Goal: Task Accomplishment & Management: Manage account settings

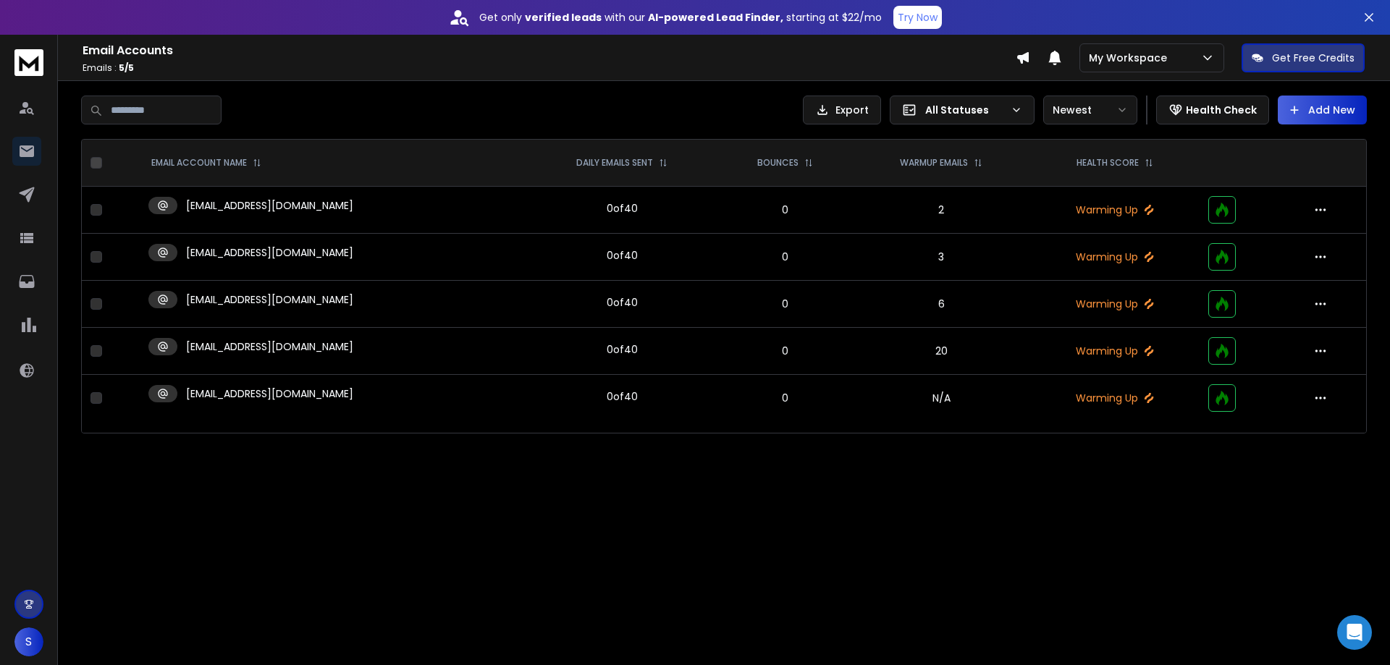
click at [611, 193] on td "0 of 40" at bounding box center [622, 206] width 193 height 38
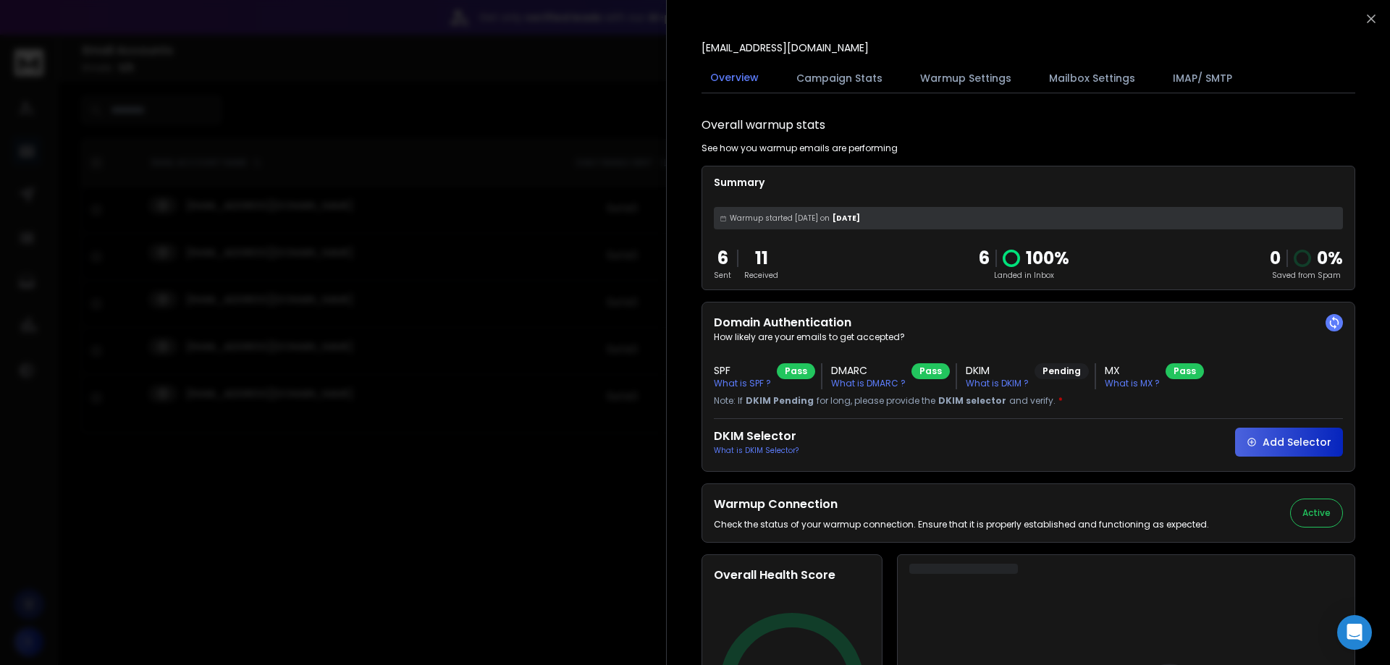
click at [1093, 67] on button "Mailbox Settings" at bounding box center [1092, 78] width 104 height 32
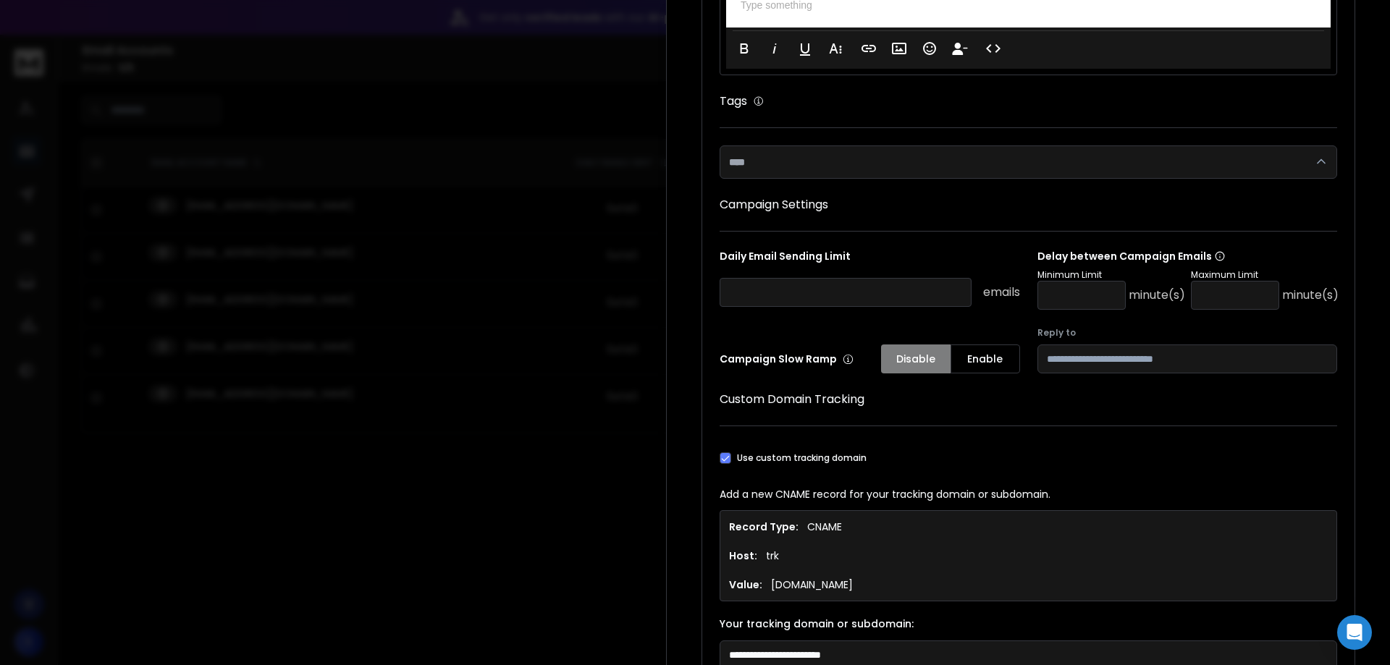
scroll to position [434, 0]
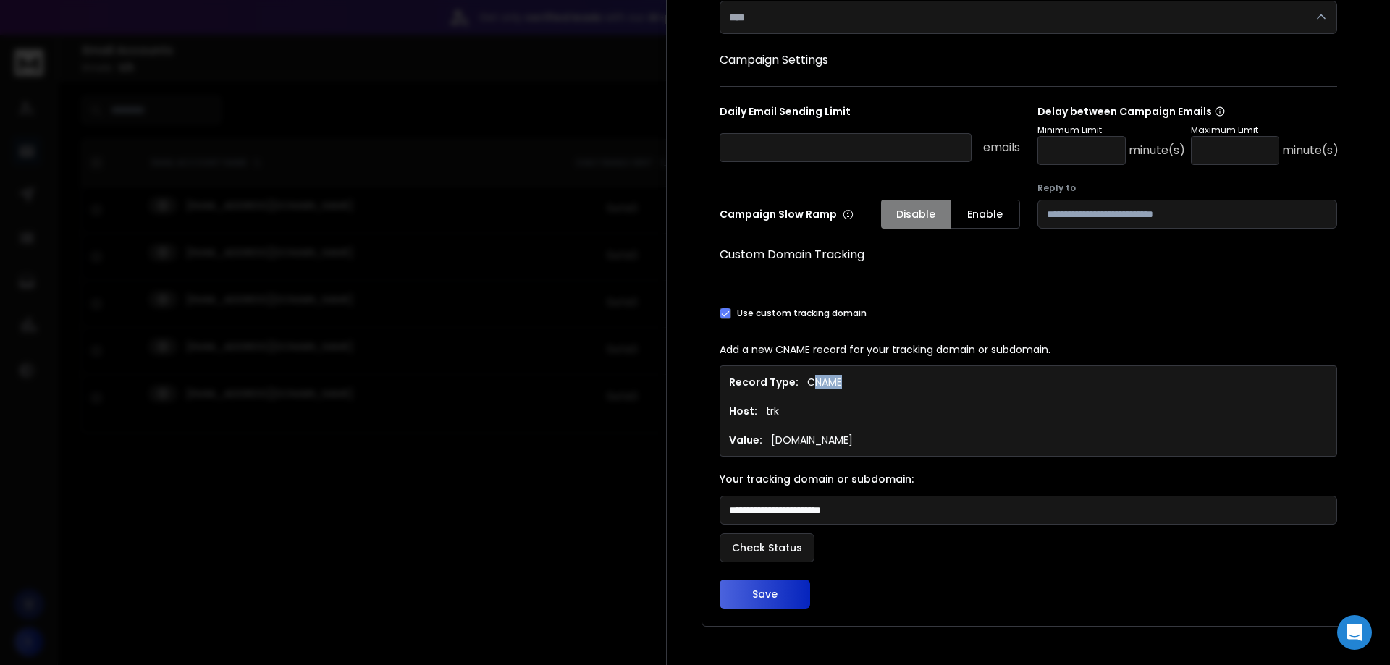
drag, startPoint x: 809, startPoint y: 383, endPoint x: 851, endPoint y: 383, distance: 42.0
click at [851, 383] on div "Record Type: CNAME" at bounding box center [1028, 382] width 599 height 14
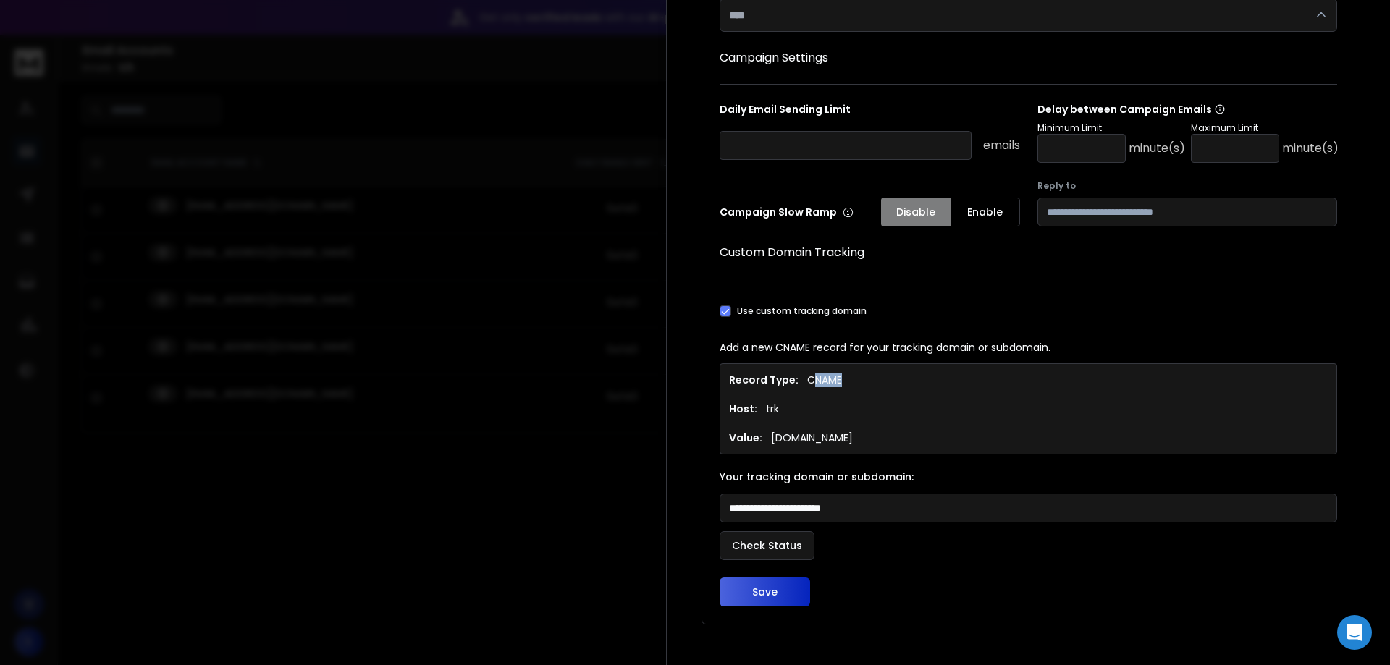
scroll to position [0, 0]
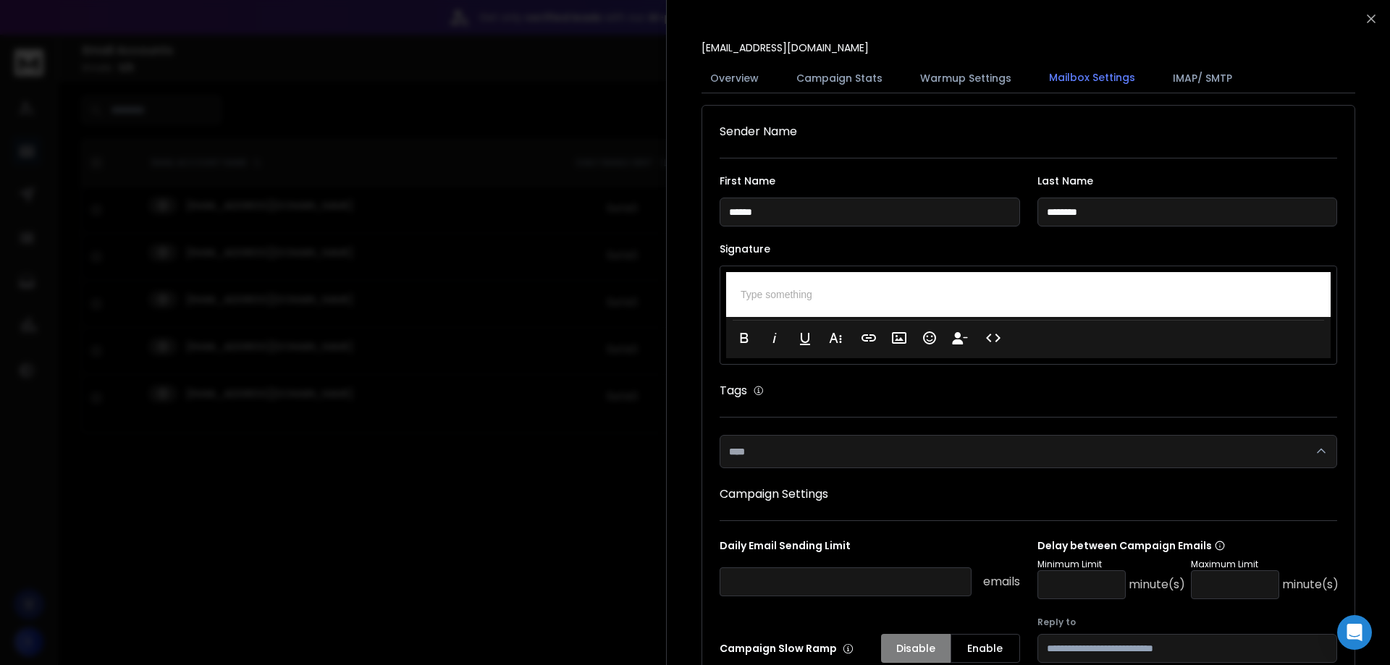
click at [1213, 70] on button "IMAP/ SMTP" at bounding box center [1202, 78] width 77 height 32
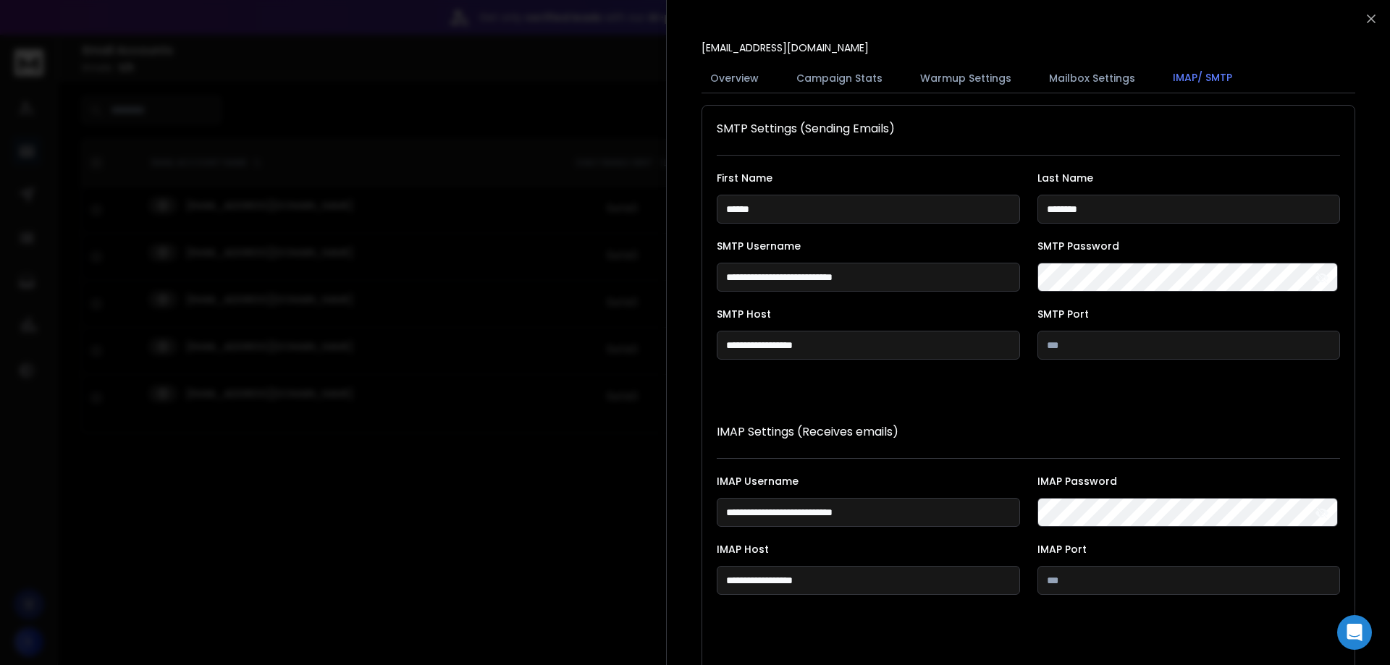
drag, startPoint x: 743, startPoint y: 582, endPoint x: 876, endPoint y: 578, distance: 133.3
click at [876, 578] on input "**********" at bounding box center [868, 580] width 303 height 29
drag, startPoint x: 807, startPoint y: 274, endPoint x: 964, endPoint y: 264, distance: 157.4
click at [964, 270] on input "**********" at bounding box center [868, 277] width 303 height 29
click at [1116, 64] on button "Mailbox Settings" at bounding box center [1092, 78] width 104 height 32
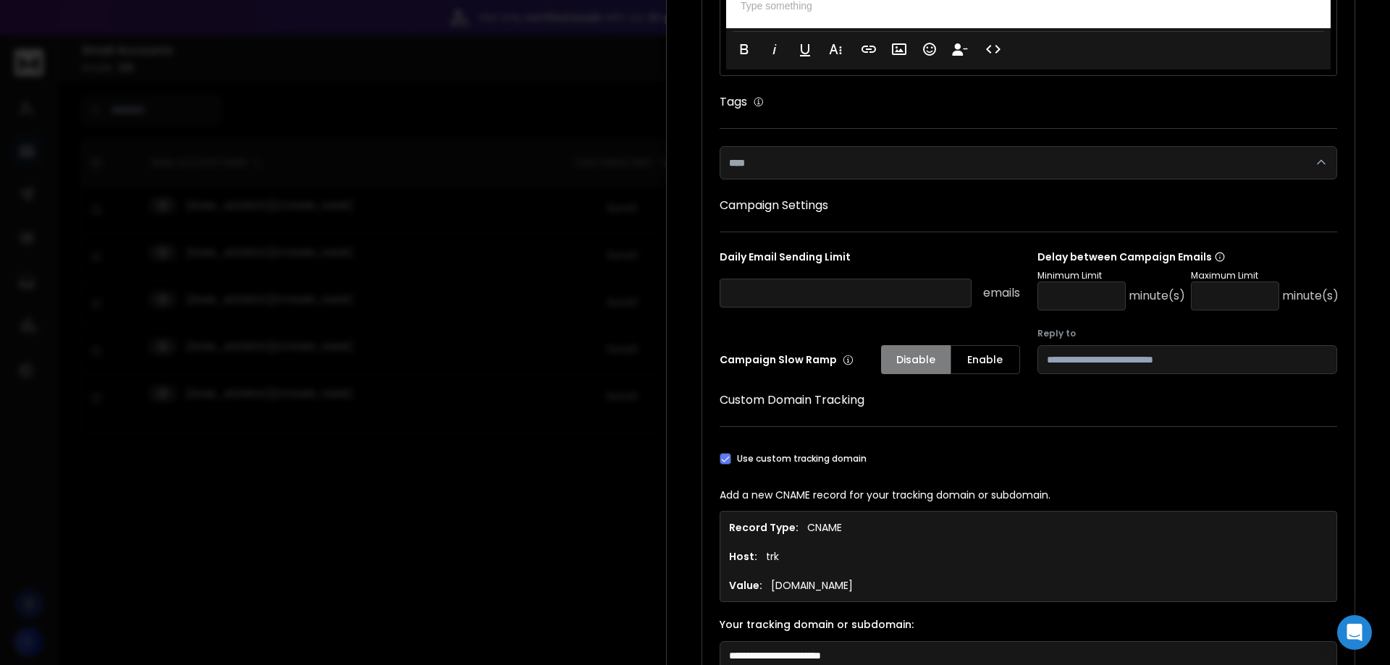
scroll to position [290, 0]
drag, startPoint x: 1063, startPoint y: 295, endPoint x: 1019, endPoint y: 305, distance: 44.4
click at [1019, 305] on div "Daily Email Sending Limit ** emails Delay between Campaign Emails Minimum Limit…" at bounding box center [1029, 311] width 618 height 125
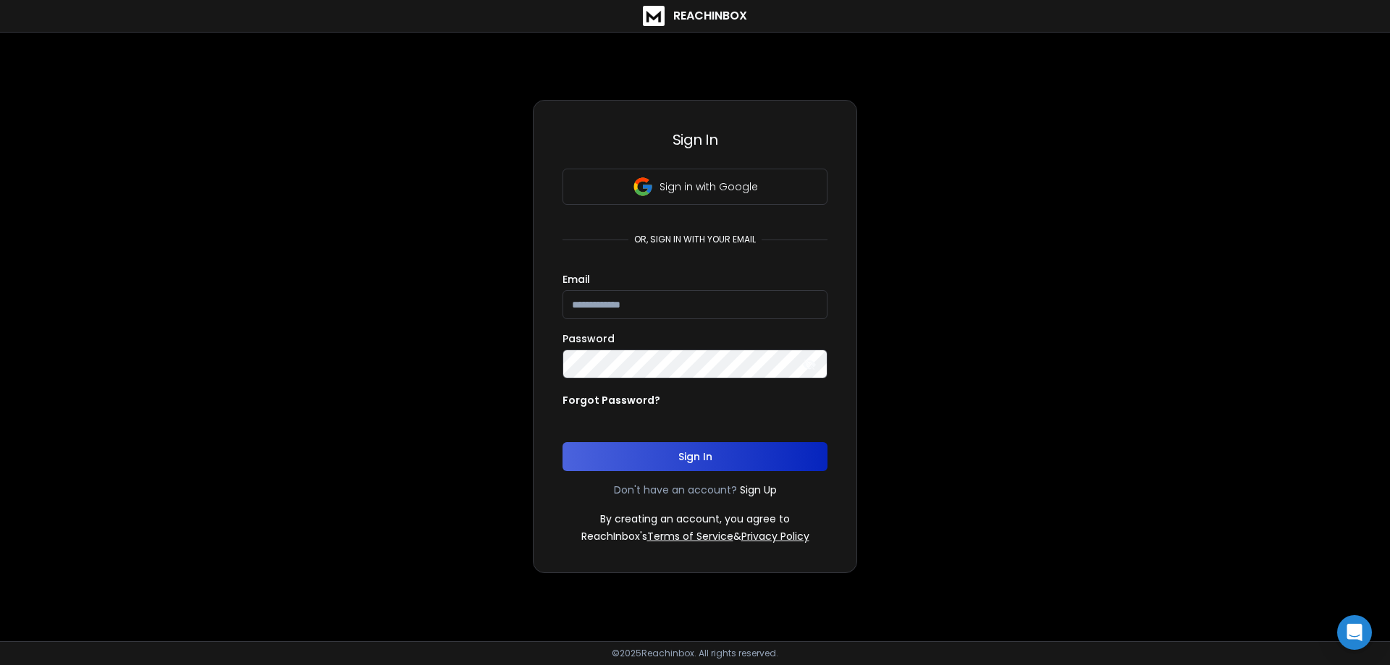
click at [733, 458] on button "Sign In" at bounding box center [695, 456] width 265 height 29
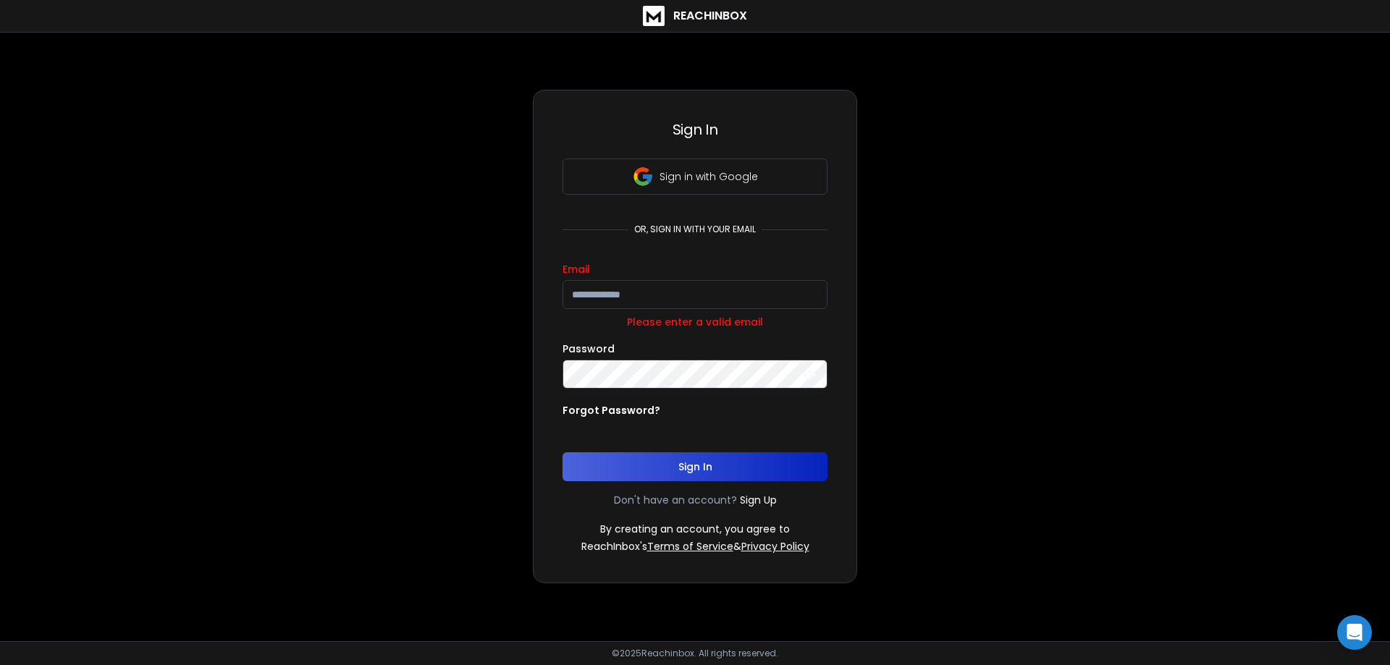
click at [746, 301] on input "email" at bounding box center [695, 294] width 265 height 29
type input "**********"
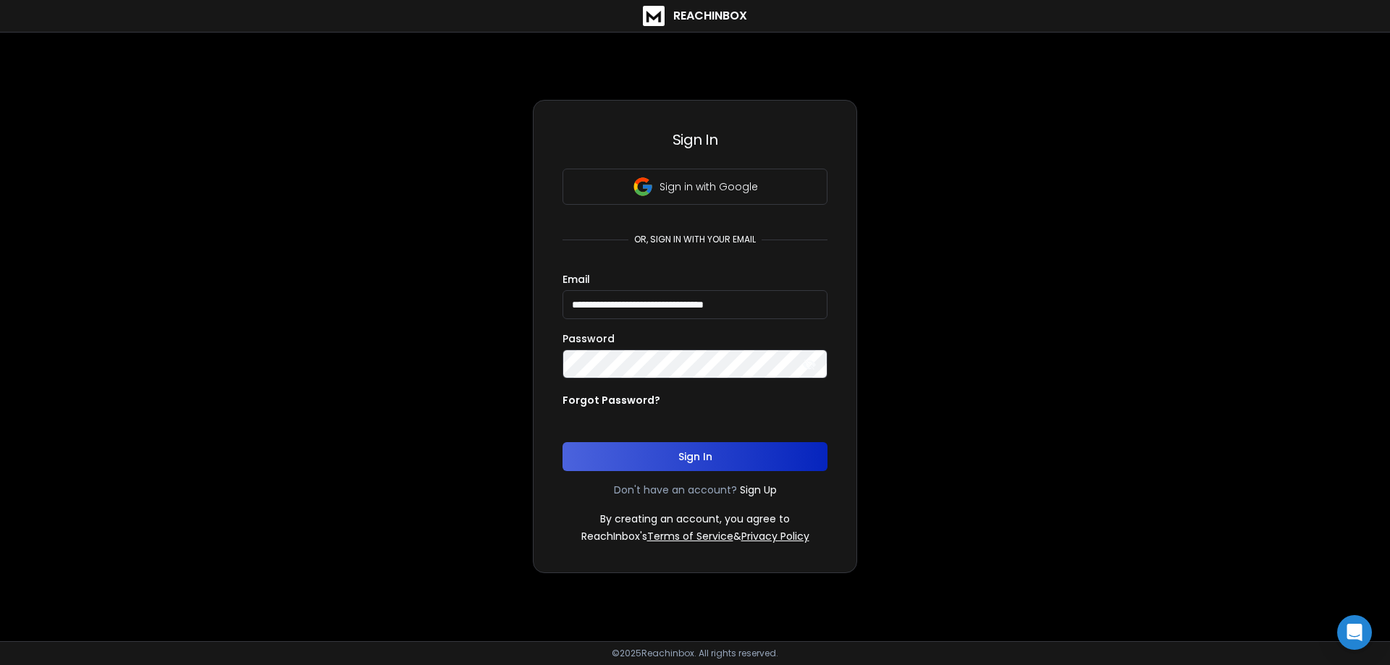
click at [678, 463] on button "Sign In" at bounding box center [695, 456] width 265 height 29
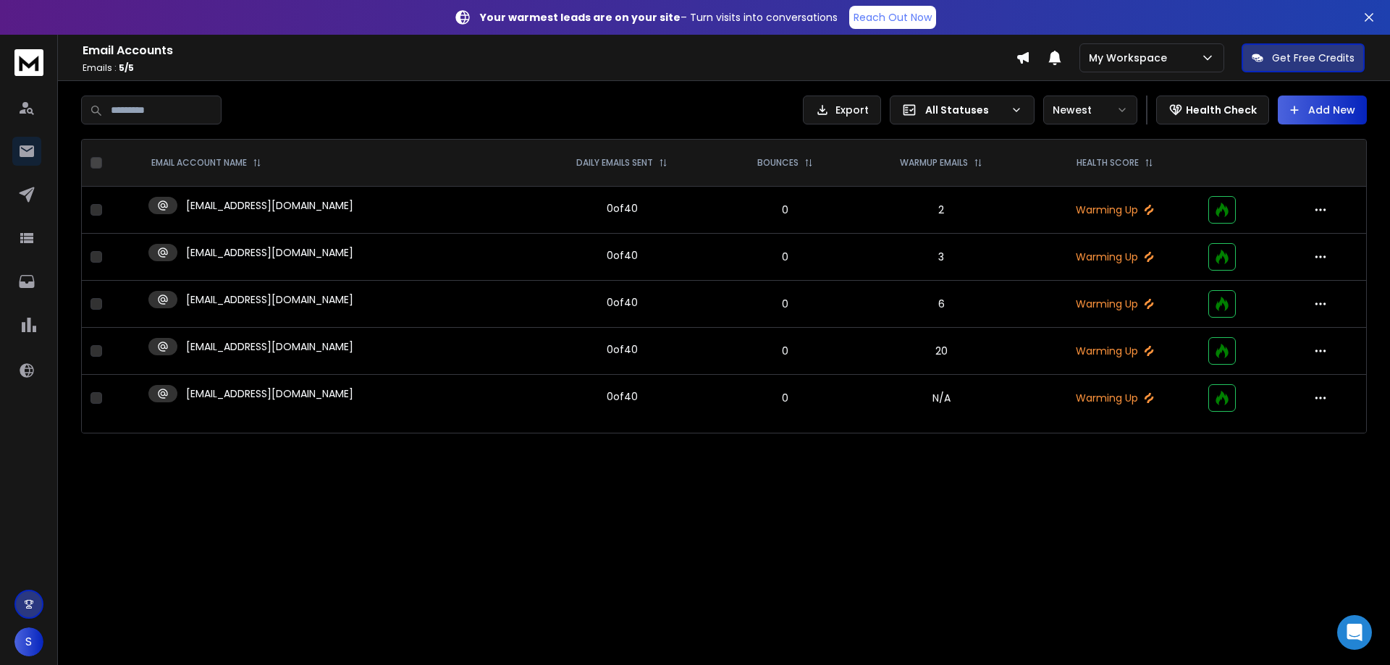
click at [610, 395] on div "0 of 40" at bounding box center [622, 397] width 31 height 14
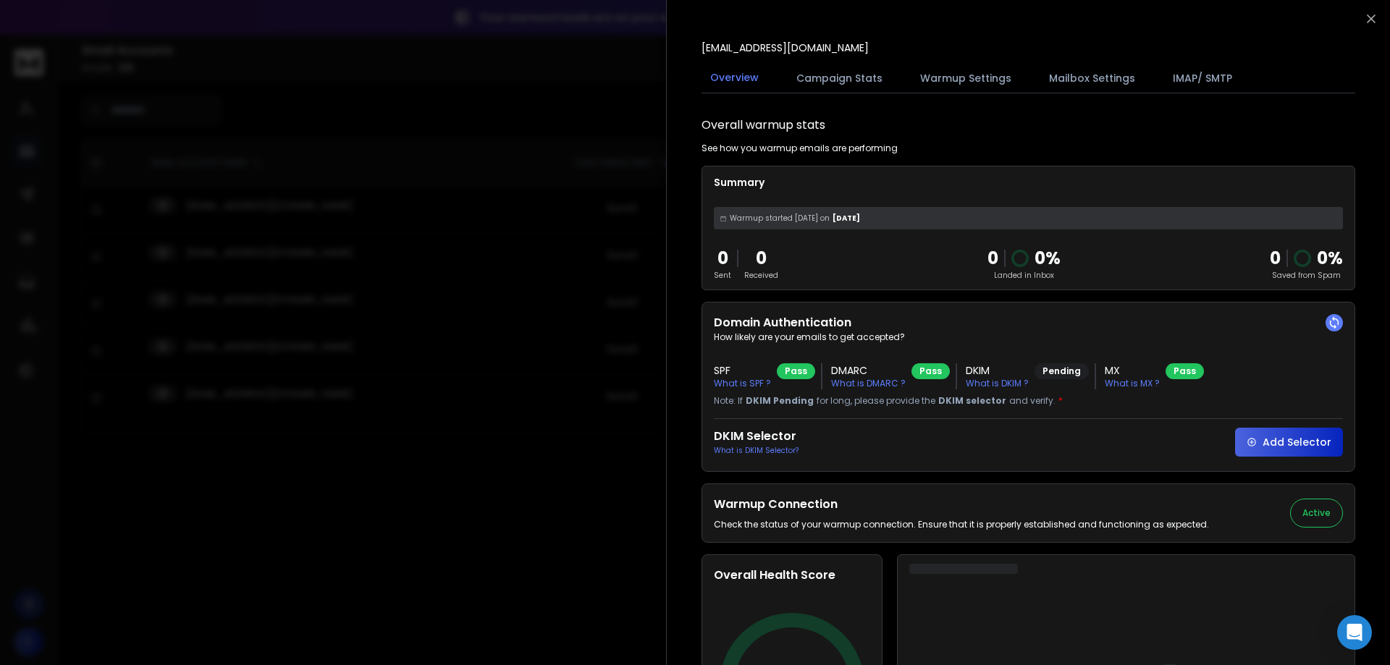
click at [1181, 75] on button "IMAP/ SMTP" at bounding box center [1202, 78] width 77 height 32
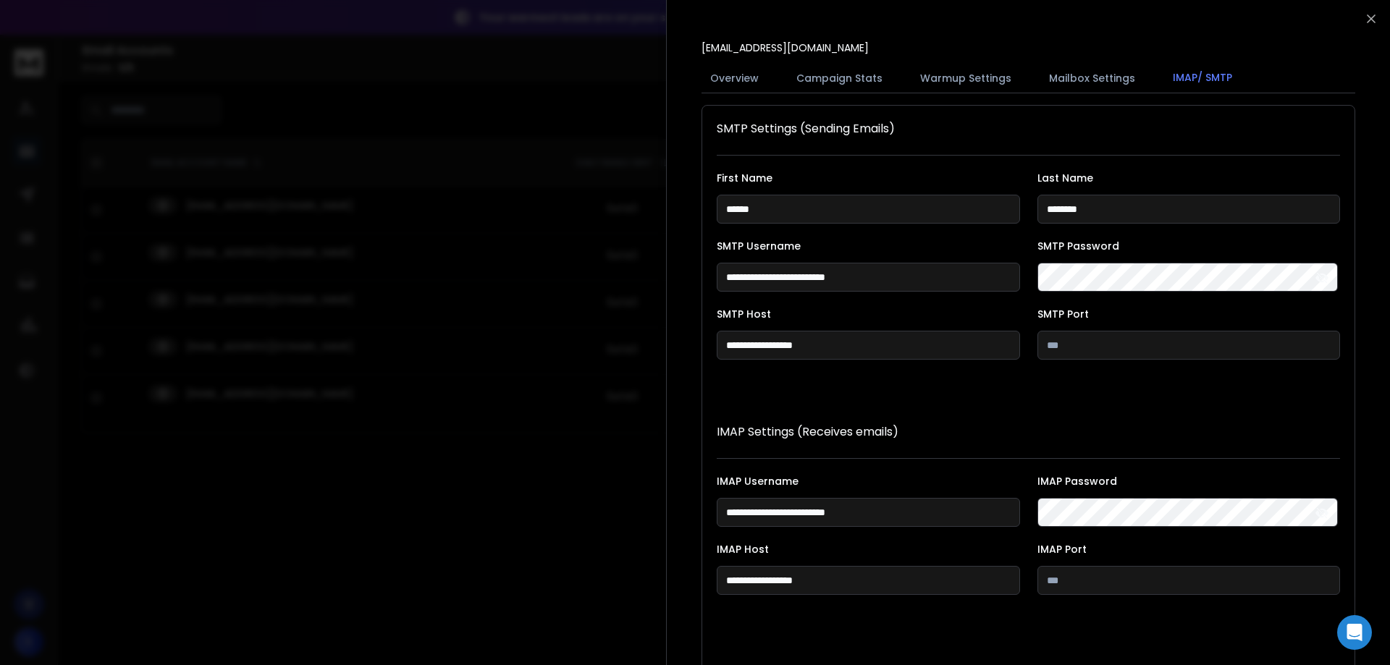
click at [1118, 76] on button "Mailbox Settings" at bounding box center [1092, 78] width 104 height 32
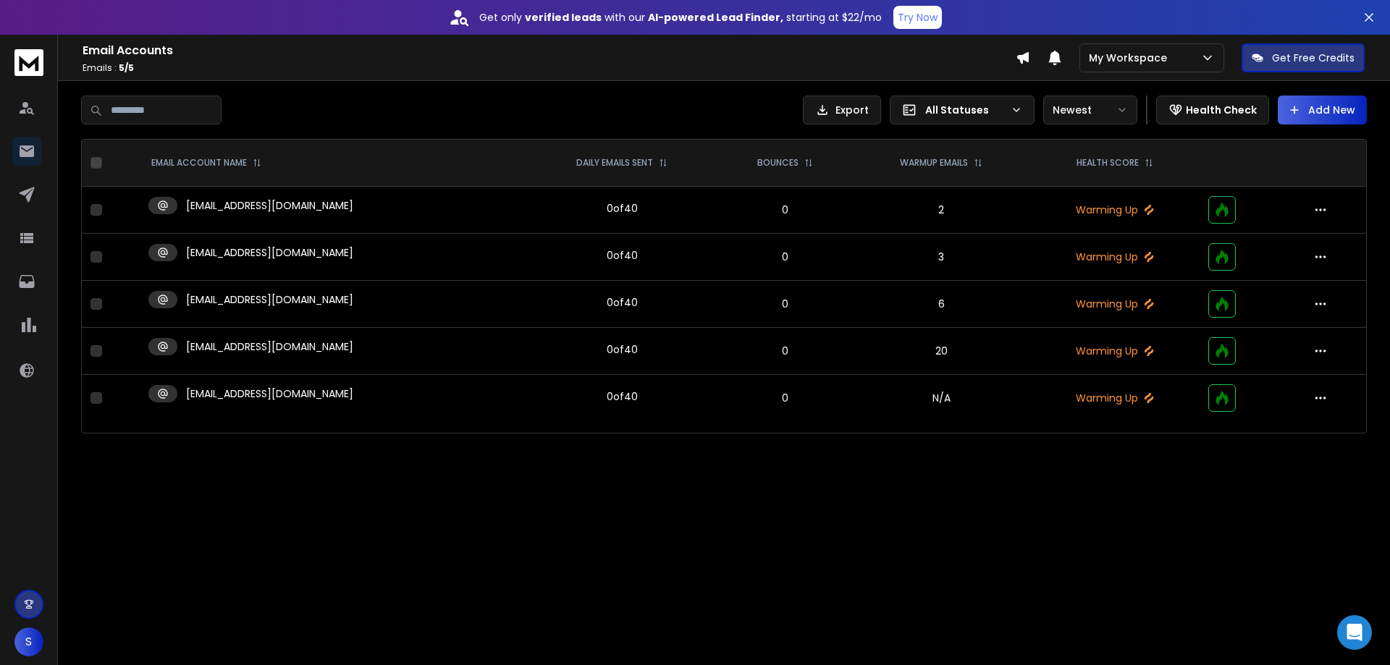
click at [379, 392] on div "[EMAIL_ADDRESS][DOMAIN_NAME]" at bounding box center [332, 393] width 369 height 17
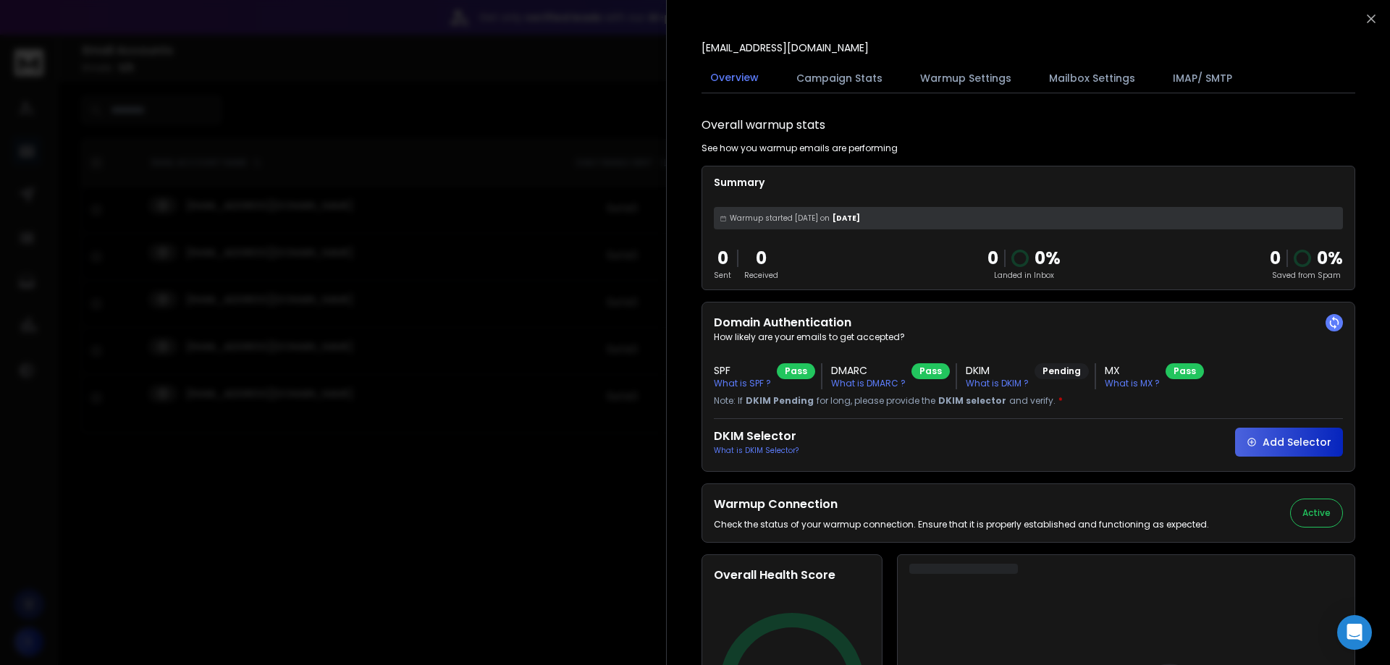
click at [990, 70] on button "Warmup Settings" at bounding box center [966, 78] width 109 height 32
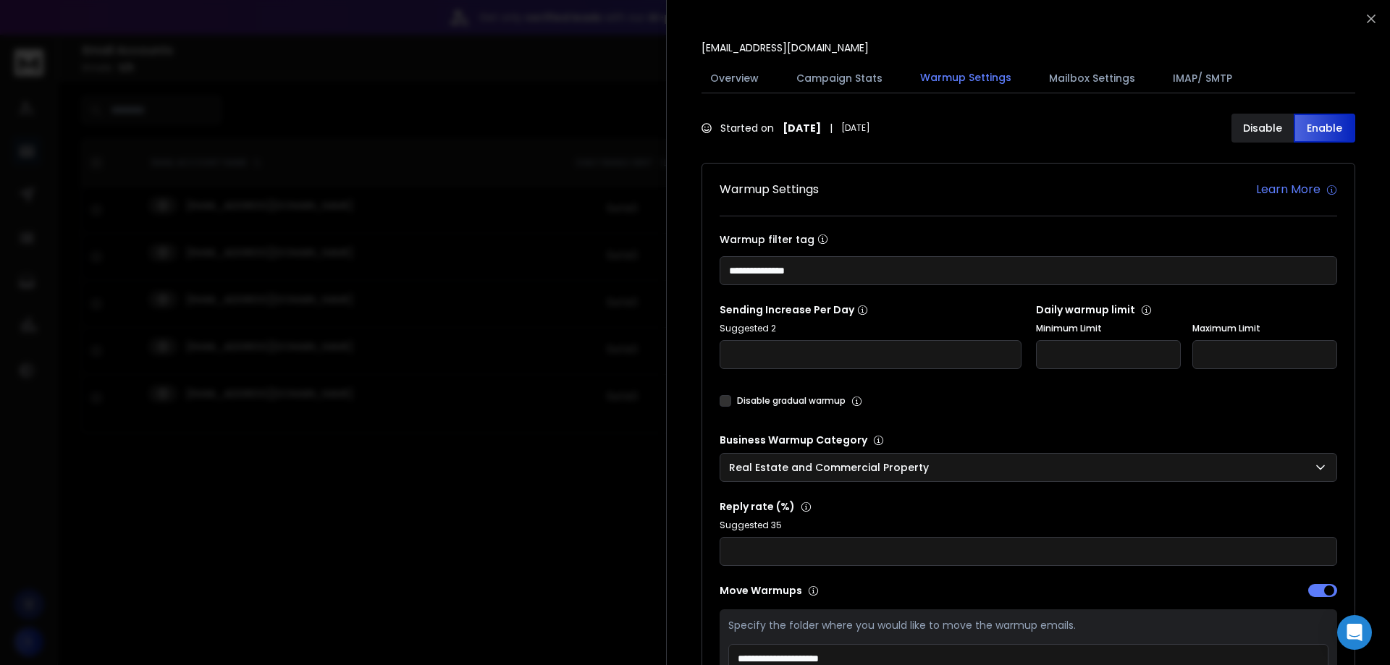
click at [1064, 68] on button "Mailbox Settings" at bounding box center [1092, 78] width 104 height 32
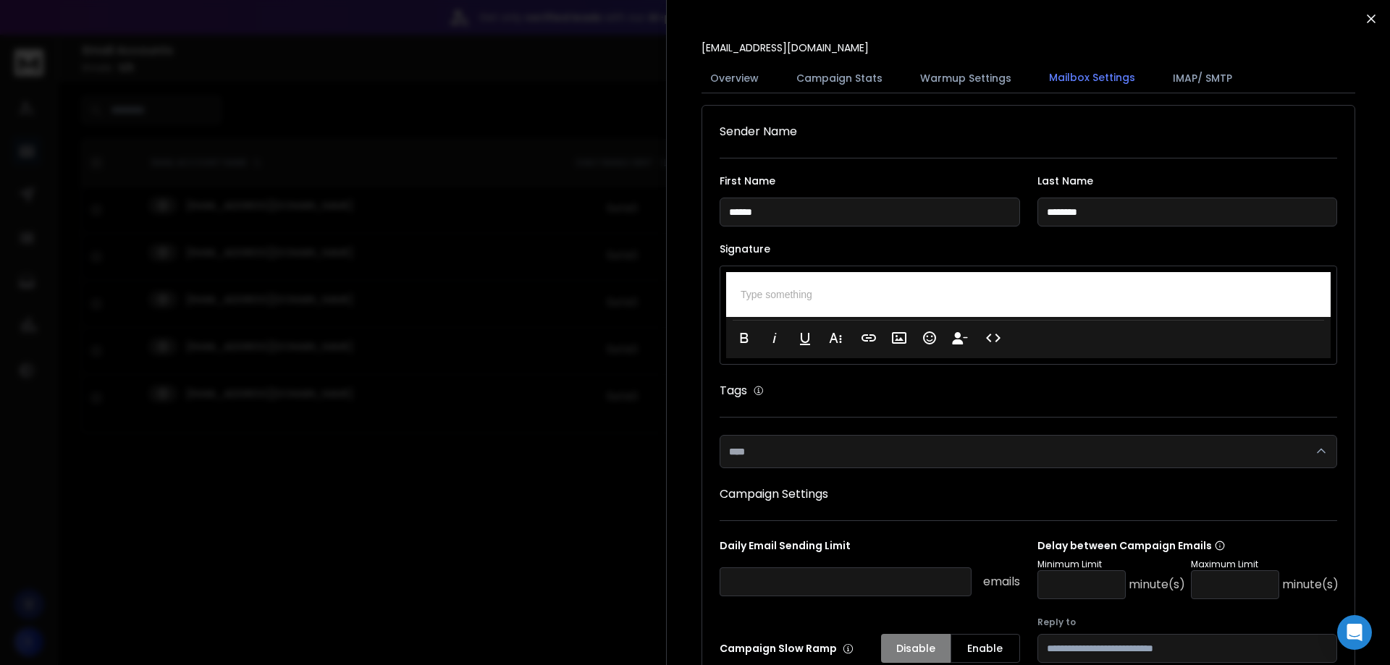
click at [1364, 14] on icon "button" at bounding box center [1371, 19] width 14 height 14
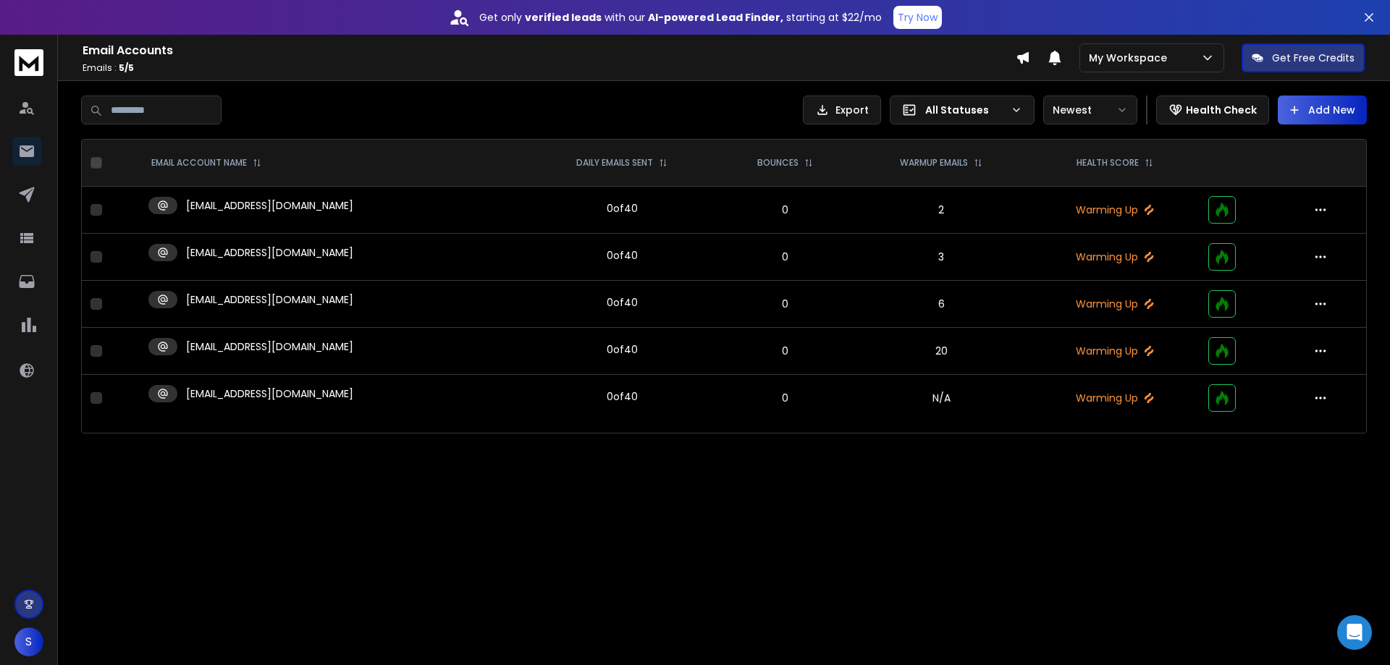
click at [325, 342] on p "[EMAIL_ADDRESS][DOMAIN_NAME]" at bounding box center [269, 347] width 167 height 14
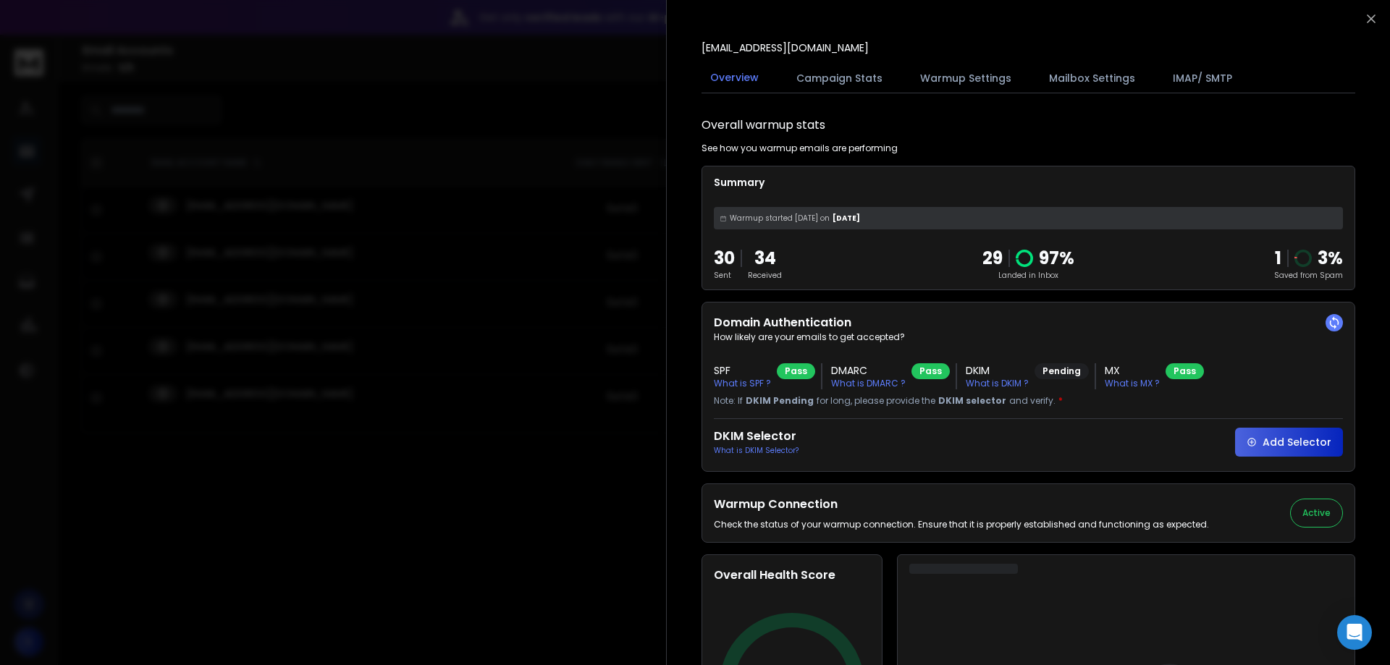
click at [1108, 72] on button "Mailbox Settings" at bounding box center [1092, 78] width 104 height 32
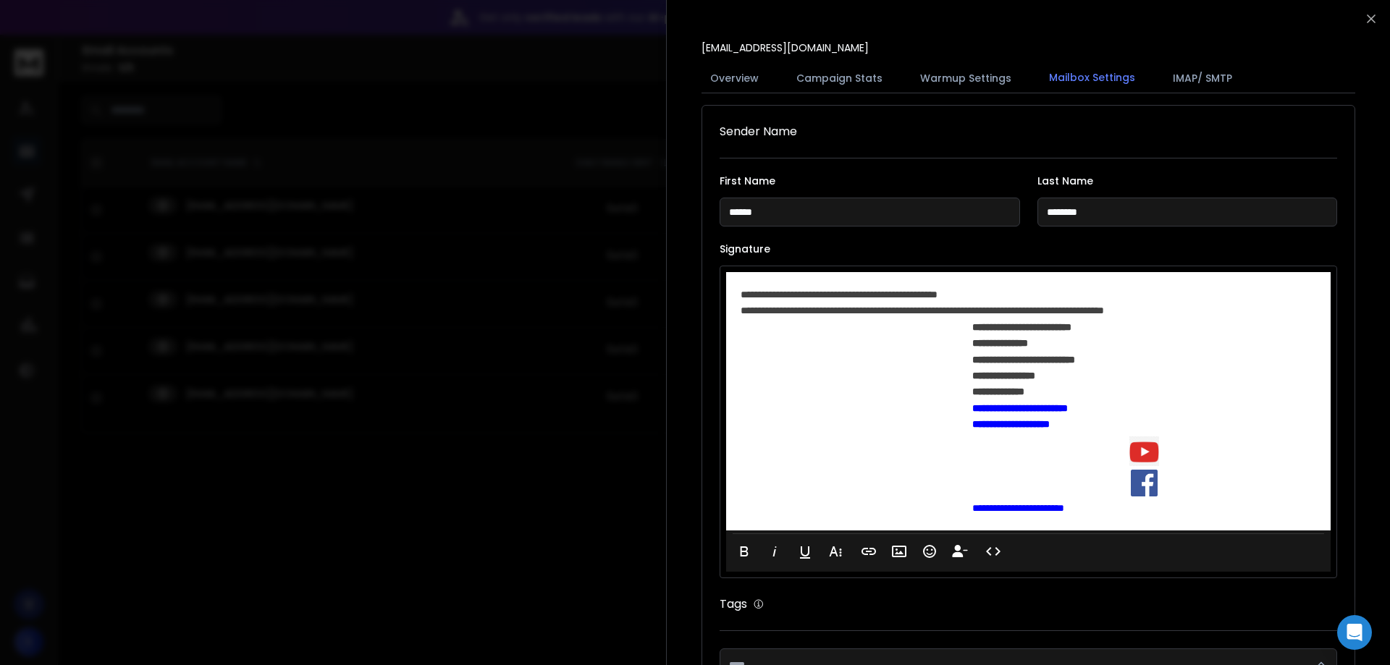
click at [1119, 477] on link at bounding box center [1144, 483] width 344 height 27
click at [1119, 488] on link at bounding box center [1144, 483] width 344 height 27
click at [1119, 479] on link at bounding box center [1142, 483] width 340 height 27
click at [1128, 493] on img at bounding box center [1142, 483] width 28 height 27
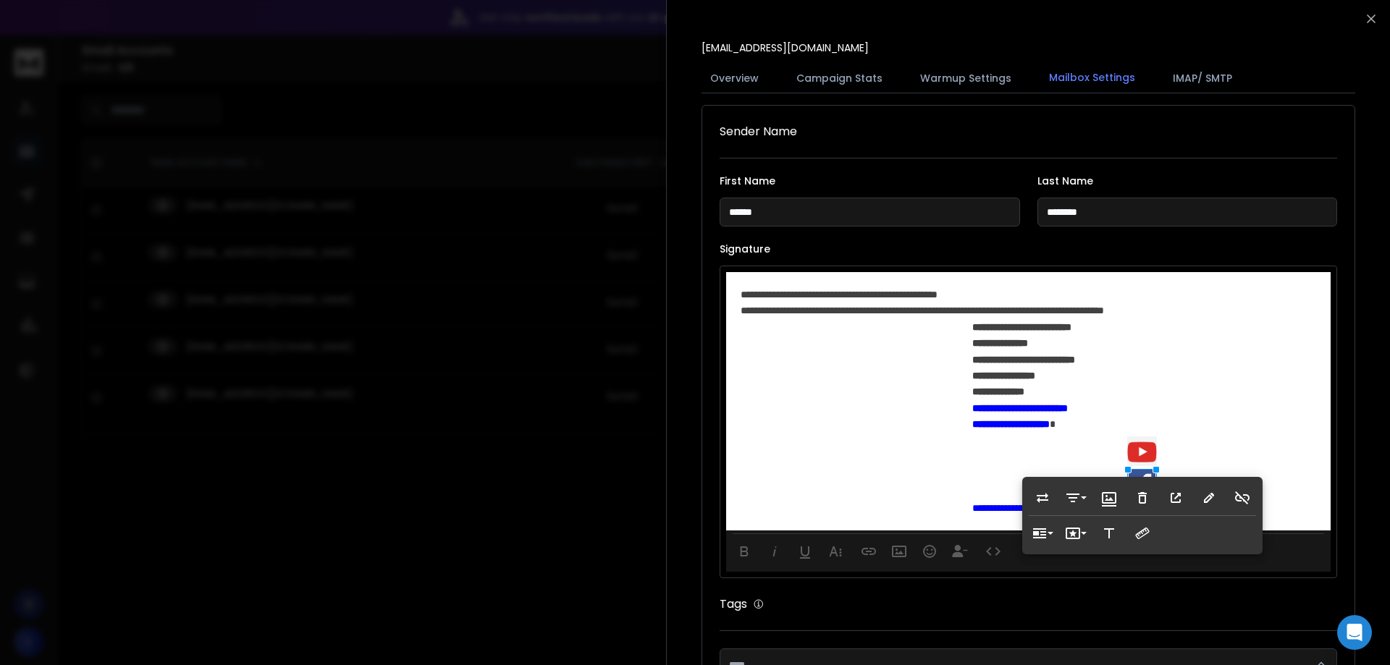
click at [1046, 470] on link at bounding box center [1142, 483] width 340 height 27
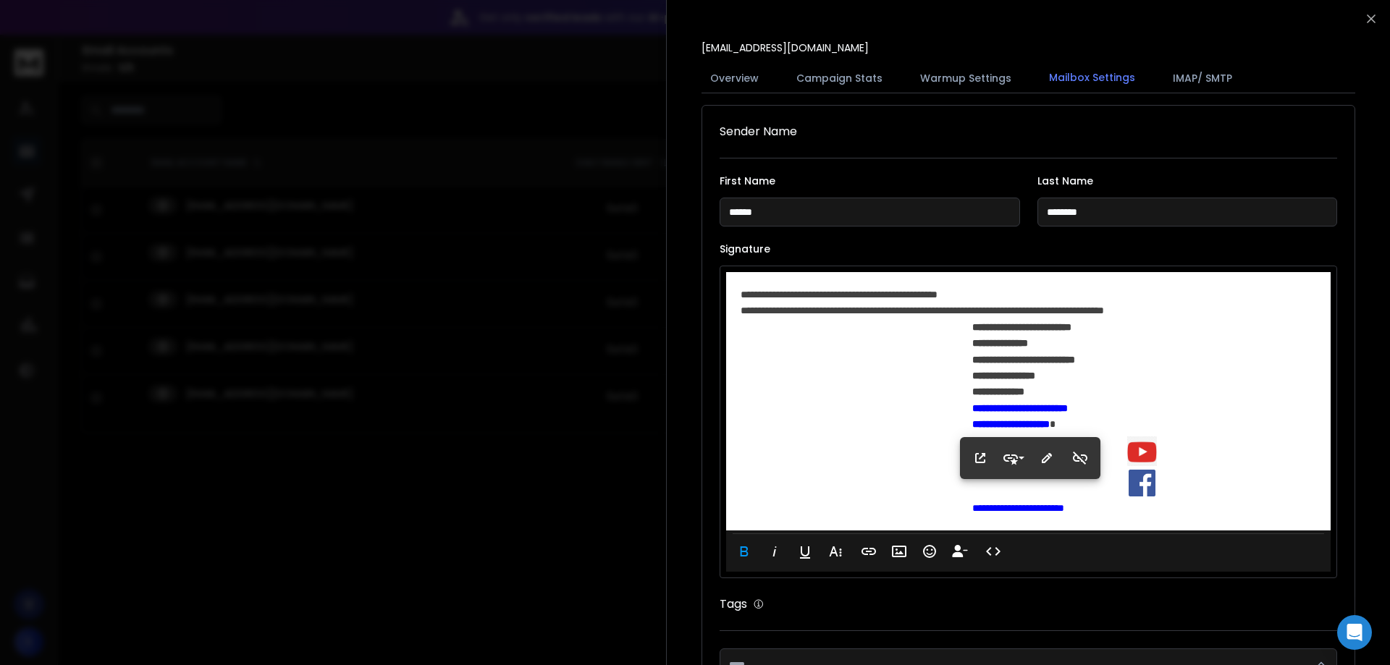
click at [1116, 487] on link at bounding box center [1142, 483] width 340 height 27
click at [1121, 481] on link at bounding box center [1142, 483] width 340 height 27
click at [1364, 13] on icon "button" at bounding box center [1371, 19] width 14 height 14
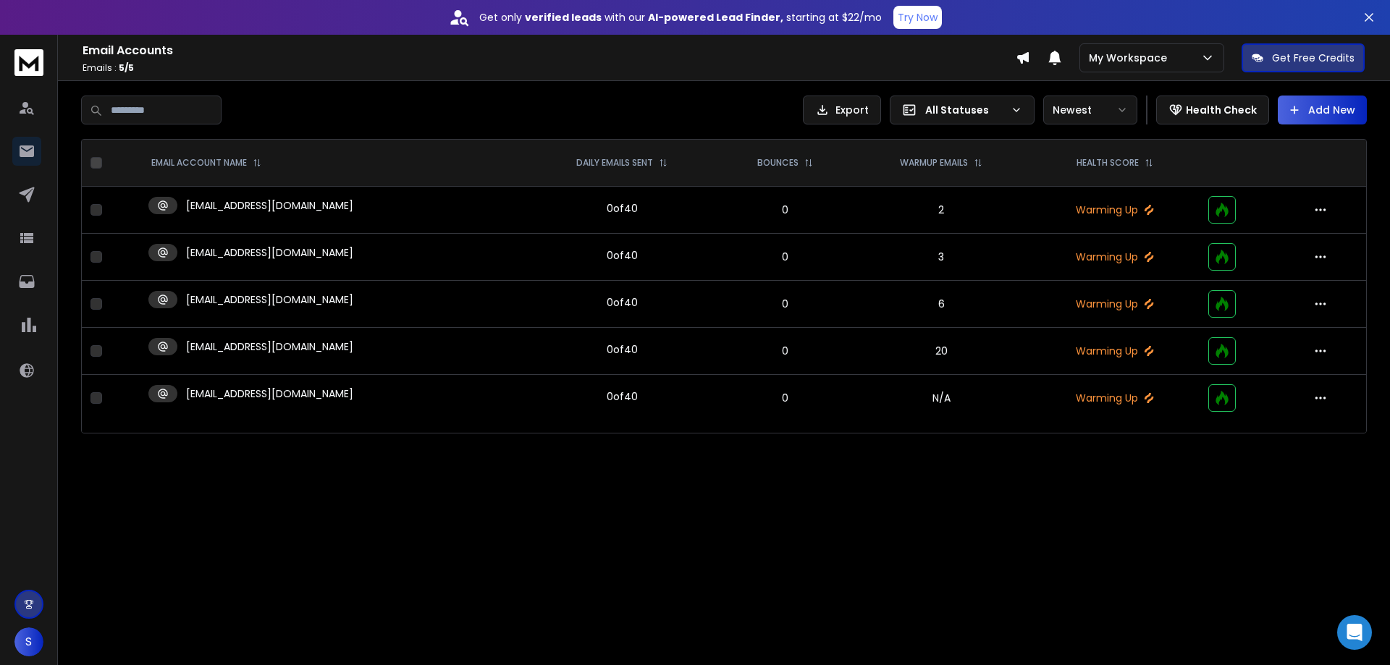
click at [1362, 17] on div "Get only verified leads with our AI-powered Lead Finder, starting at $22/mo Try…" at bounding box center [695, 17] width 1390 height 35
click at [1370, 13] on icon at bounding box center [1369, 17] width 13 height 13
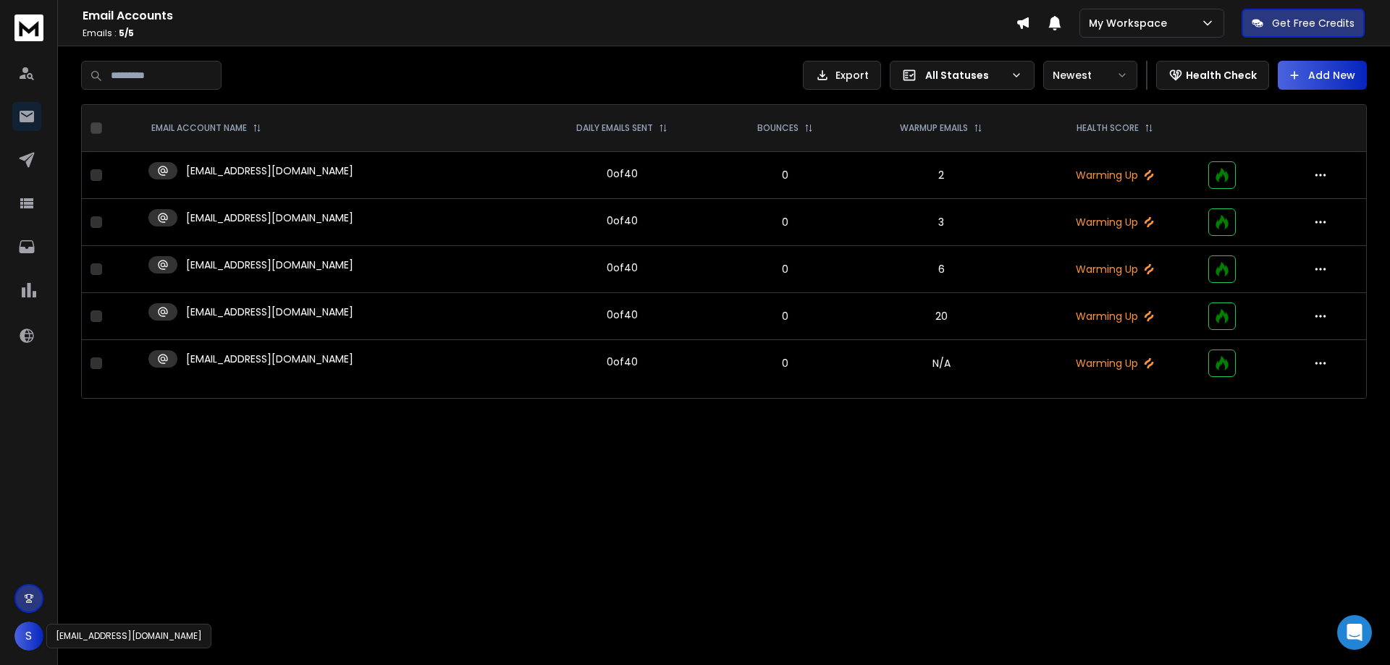
click at [33, 630] on span "S" at bounding box center [28, 636] width 29 height 29
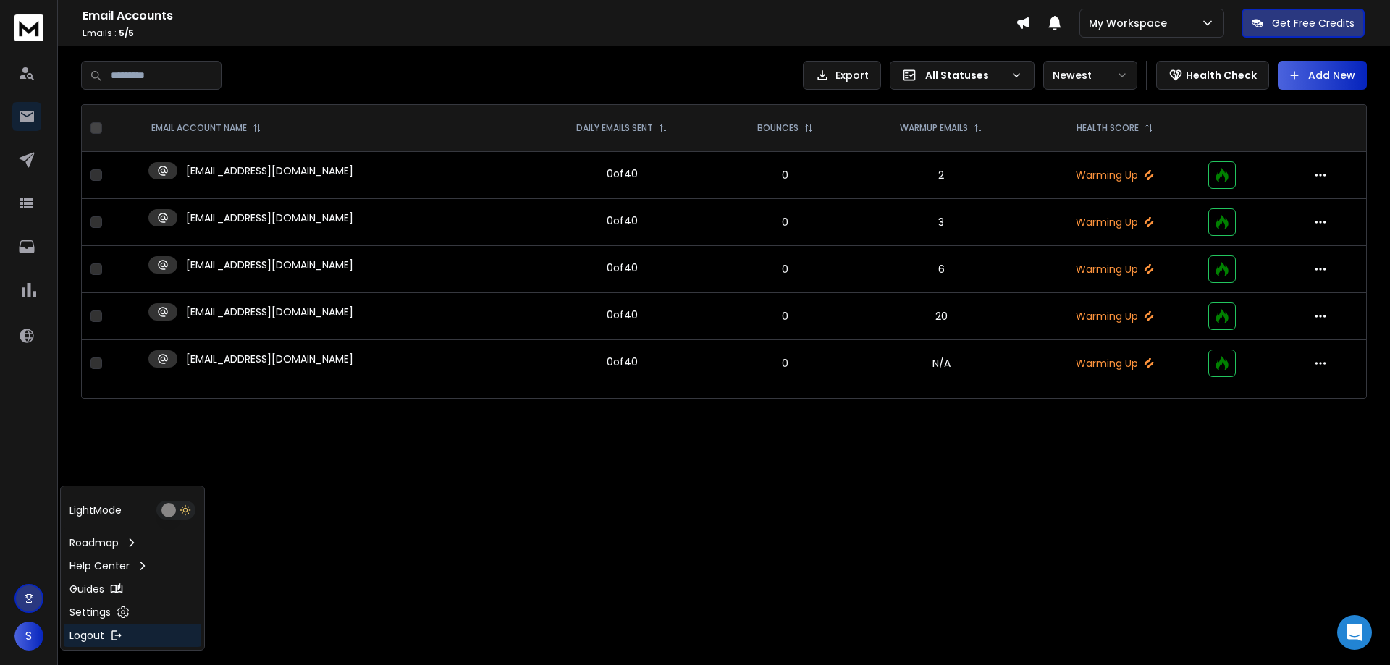
click at [269, 635] on div "Your warmest leads are on your site – Turn visits into conversations Reach Out …" at bounding box center [695, 332] width 1390 height 665
